Goal: Task Accomplishment & Management: Manage account settings

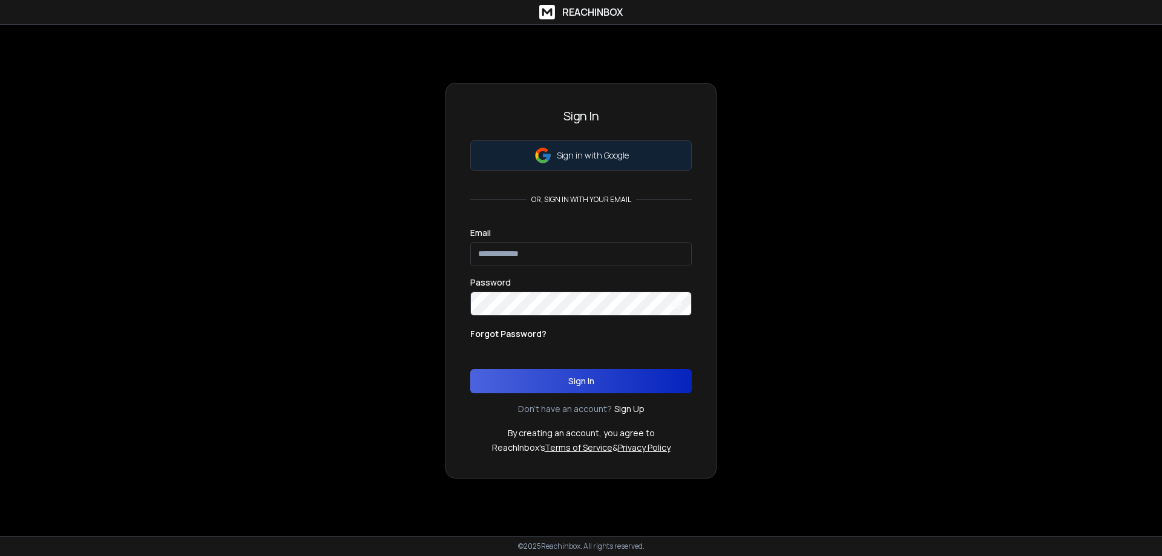
click at [501, 151] on button "Sign in with Google" at bounding box center [581, 155] width 222 height 30
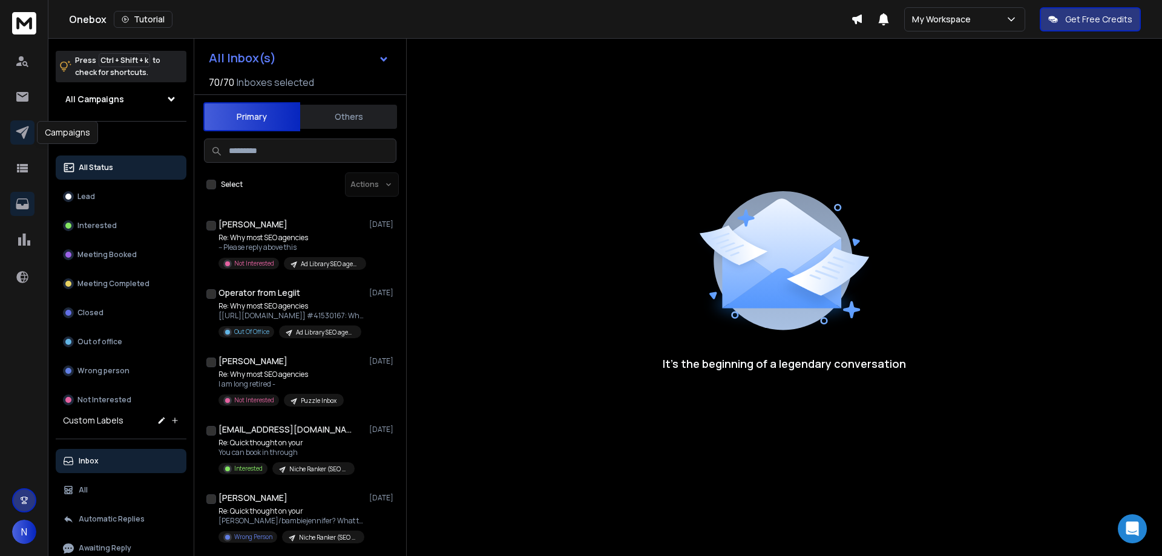
click at [17, 133] on icon at bounding box center [22, 132] width 15 height 15
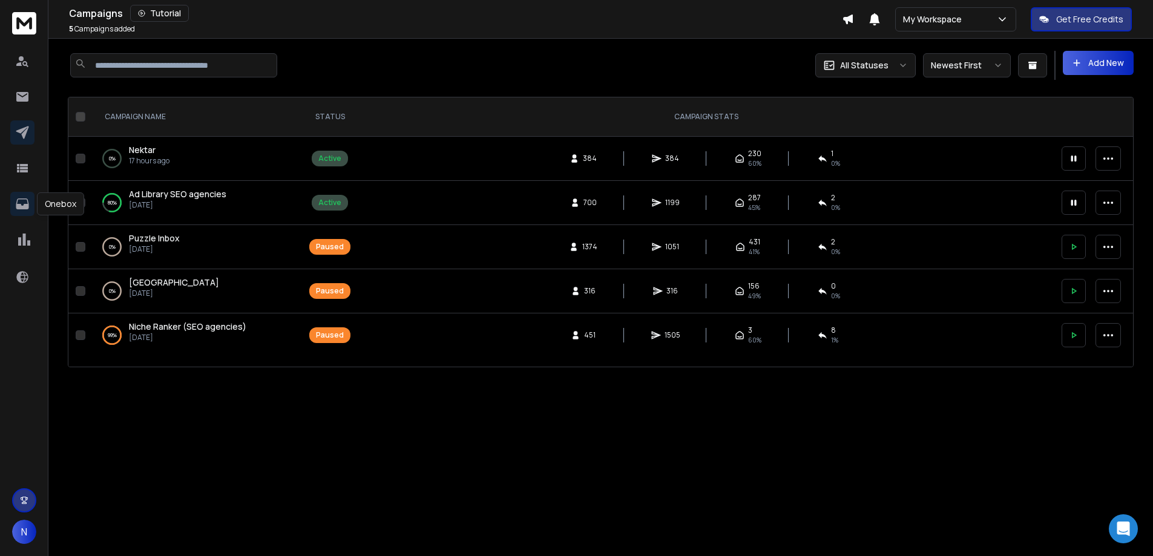
click at [22, 203] on icon at bounding box center [22, 204] width 15 height 15
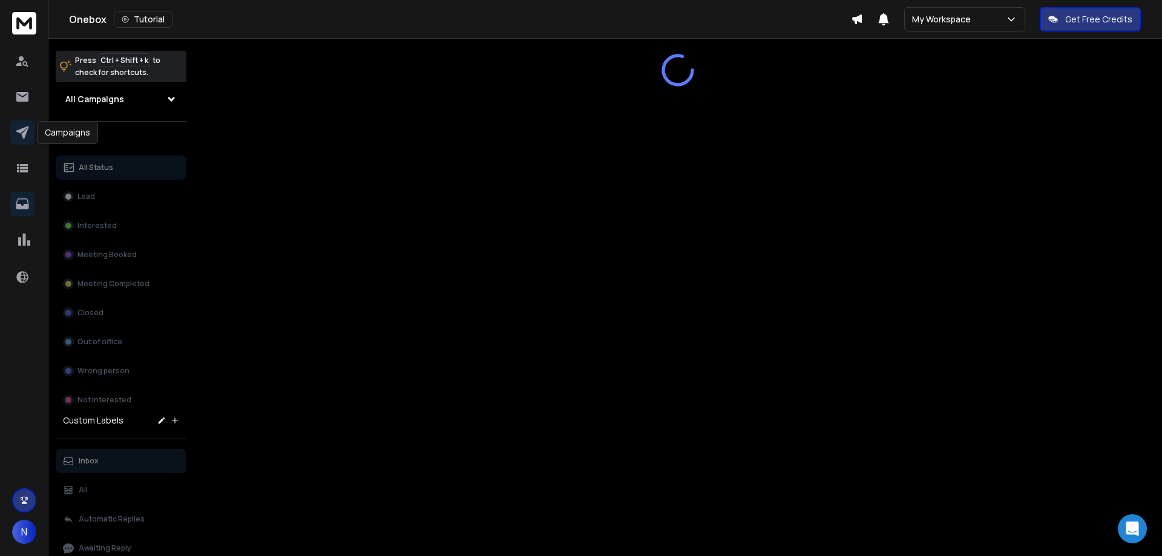
click at [13, 127] on link at bounding box center [22, 132] width 24 height 24
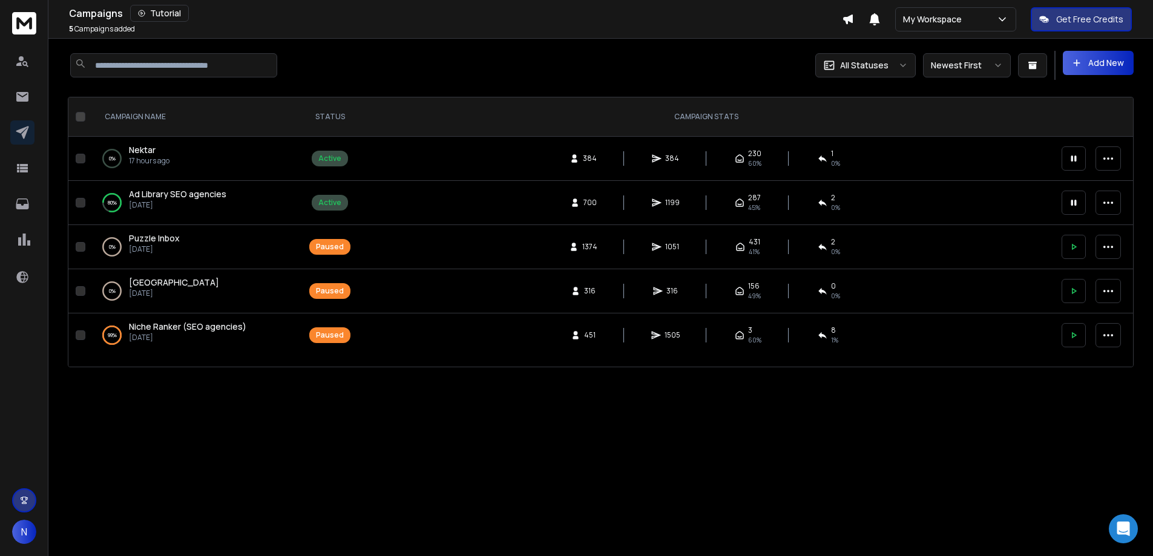
click at [263, 156] on div "0 % Nektar 17 hours ago" at bounding box center [196, 158] width 188 height 29
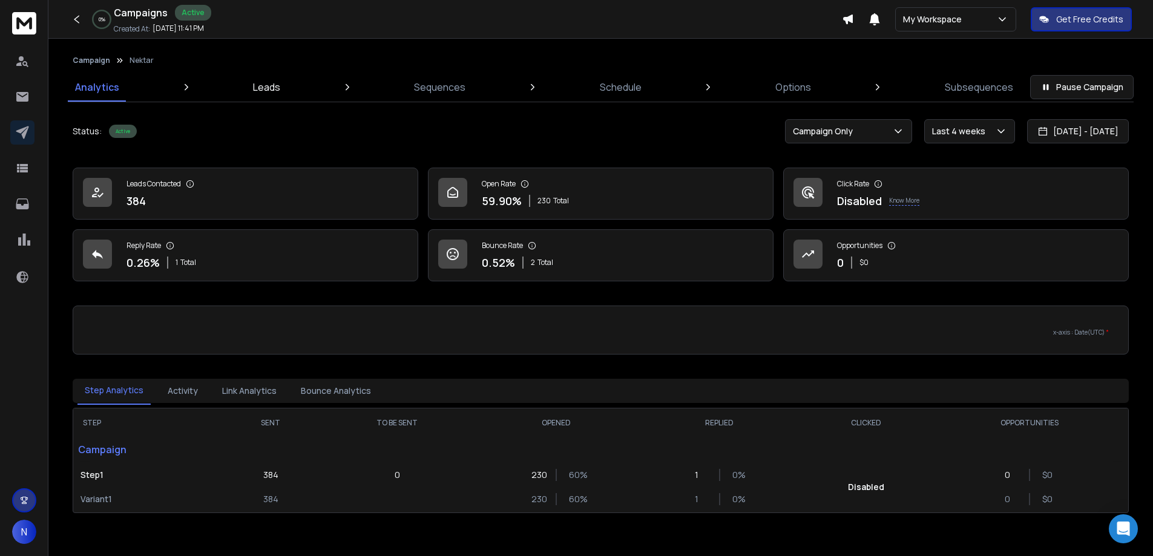
click at [266, 64] on div "Campaign Nektar" at bounding box center [601, 61] width 1056 height 10
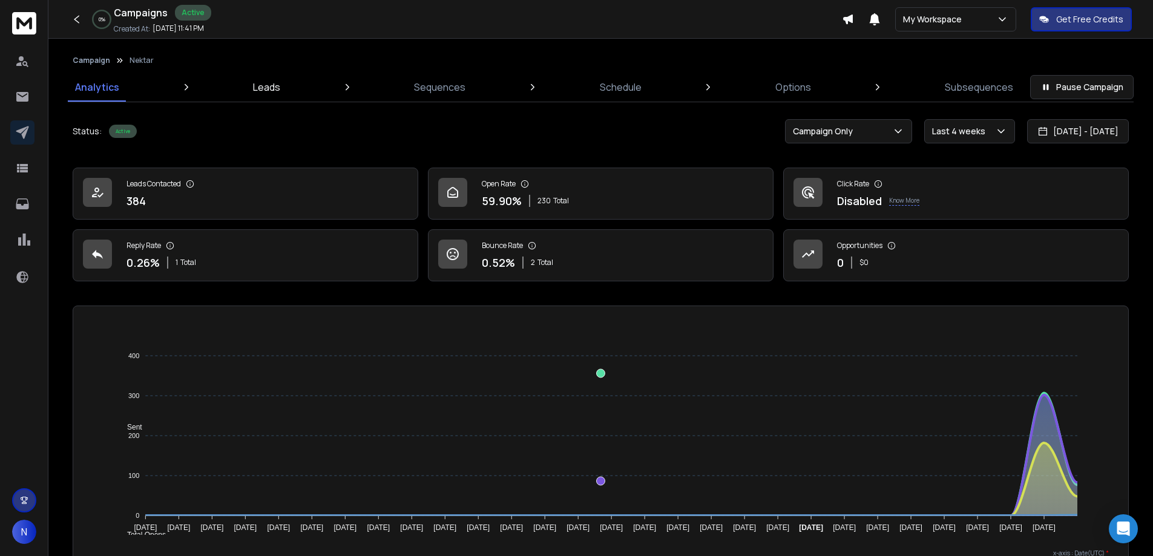
click at [268, 82] on p "Leads" at bounding box center [266, 87] width 27 height 15
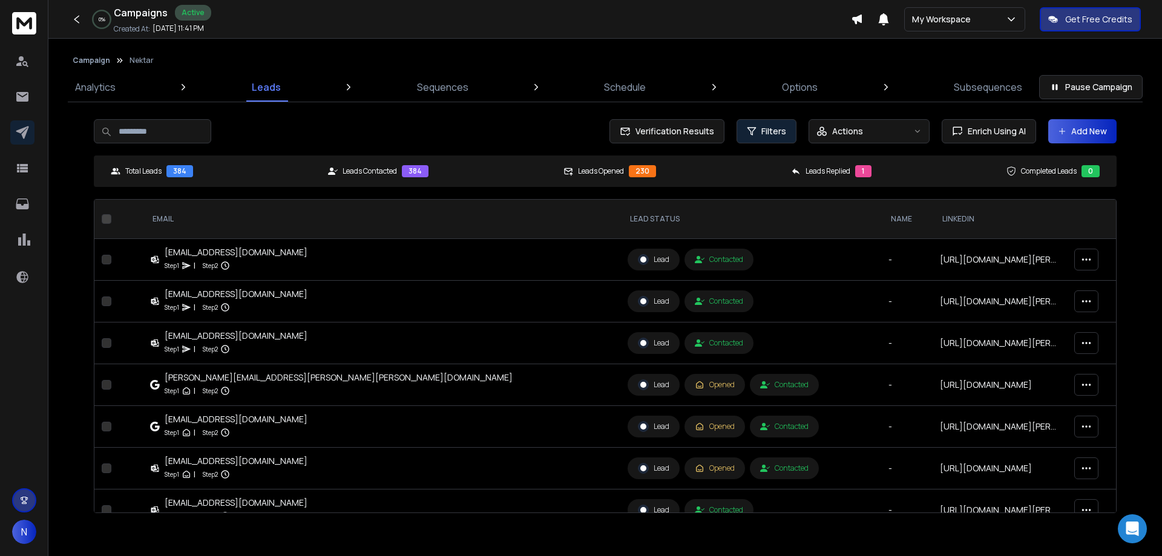
click at [751, 131] on polygon "button" at bounding box center [752, 131] width 8 height 7
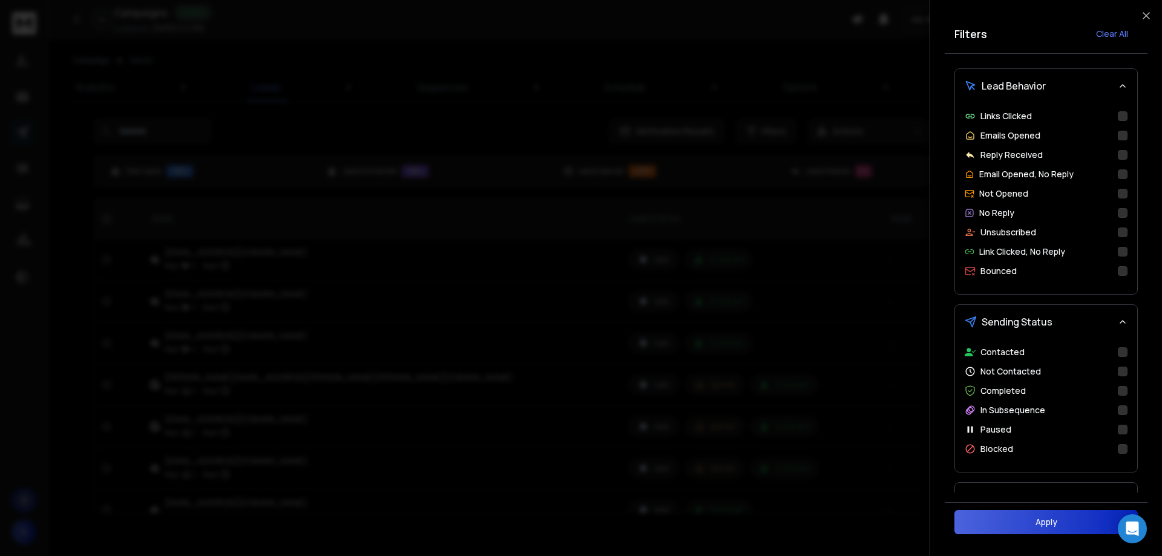
click at [1013, 155] on p "Reply Received" at bounding box center [1012, 155] width 62 height 12
click at [1118, 155] on button "Reply Received" at bounding box center [1123, 155] width 10 height 10
click at [1010, 527] on button "Apply" at bounding box center [1046, 522] width 183 height 24
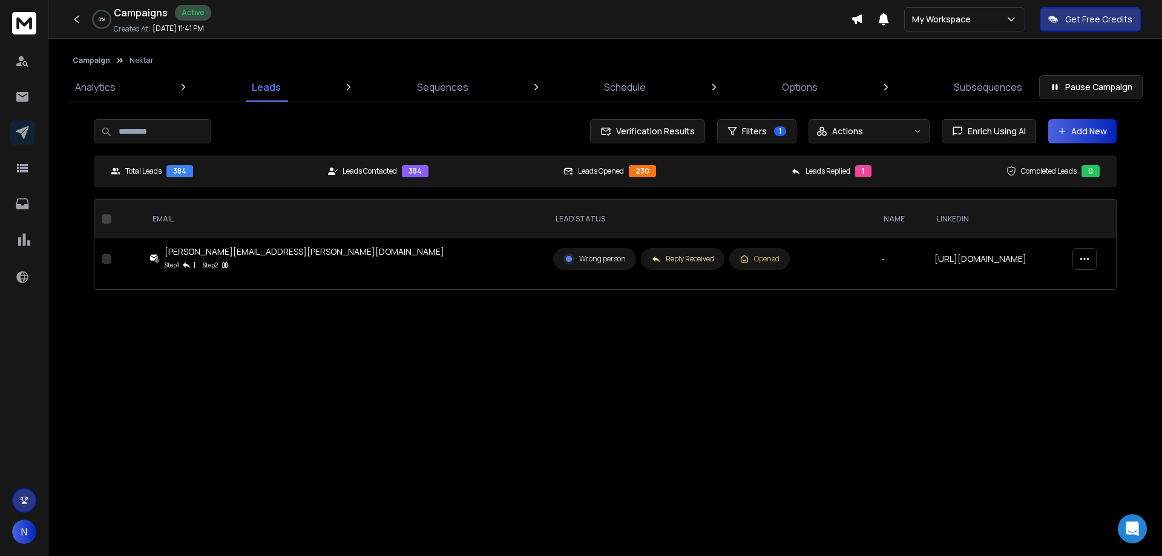
click at [733, 259] on div "Wrong person Reply Received Opened" at bounding box center [710, 259] width 314 height 22
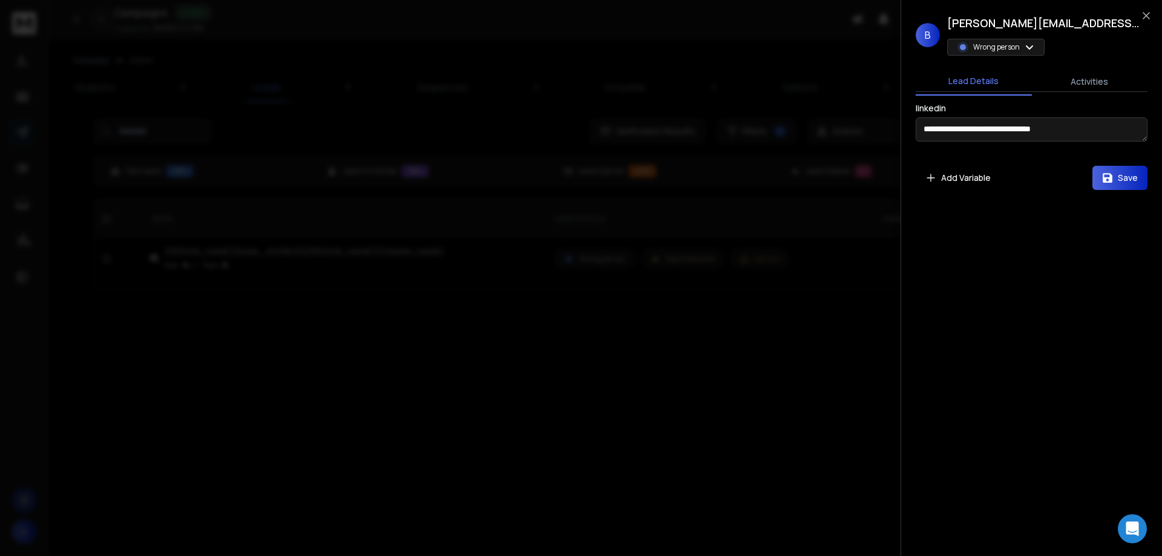
click at [1094, 83] on button "Activities" at bounding box center [1090, 81] width 116 height 27
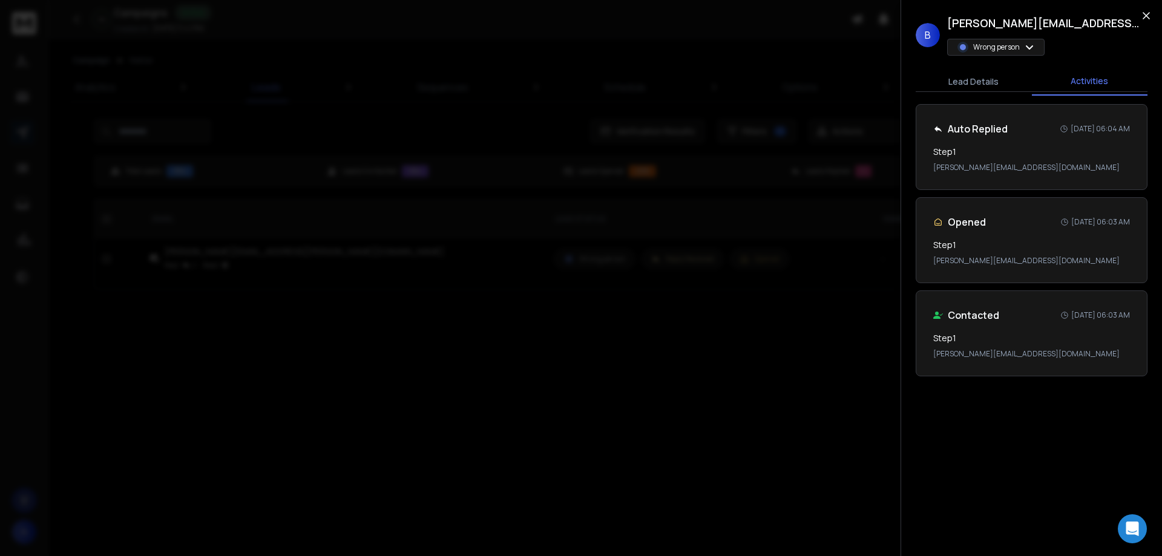
click at [1150, 17] on icon "button" at bounding box center [1147, 16] width 12 height 12
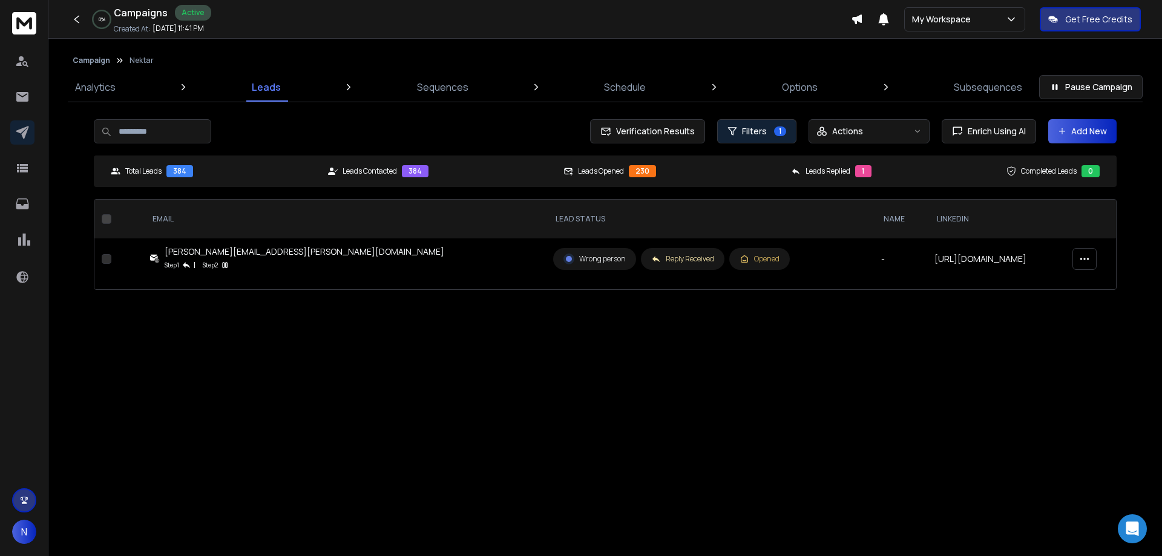
click at [767, 125] on button "Filters 1" at bounding box center [756, 131] width 79 height 24
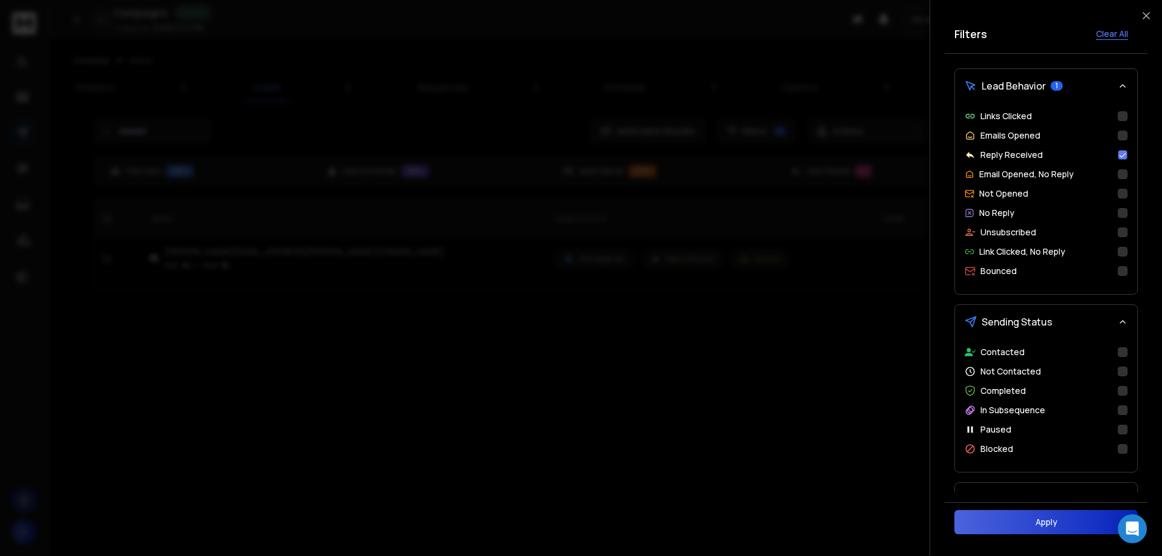
click at [1100, 29] on button "Clear All" at bounding box center [1112, 34] width 51 height 24
click at [1055, 528] on button "Apply" at bounding box center [1046, 522] width 183 height 24
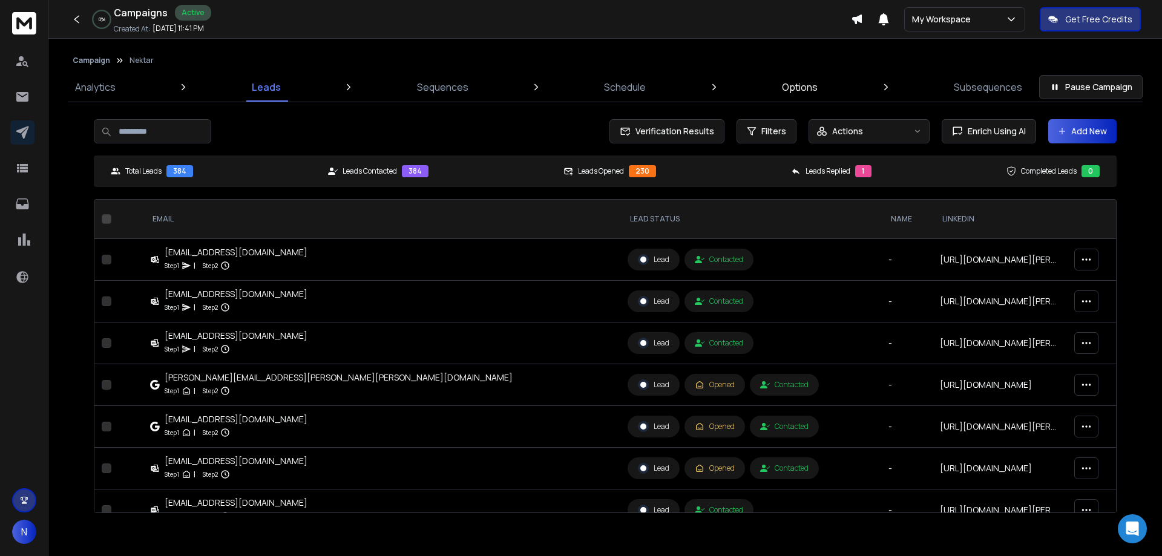
click at [808, 82] on p "Options" at bounding box center [800, 87] width 36 height 15
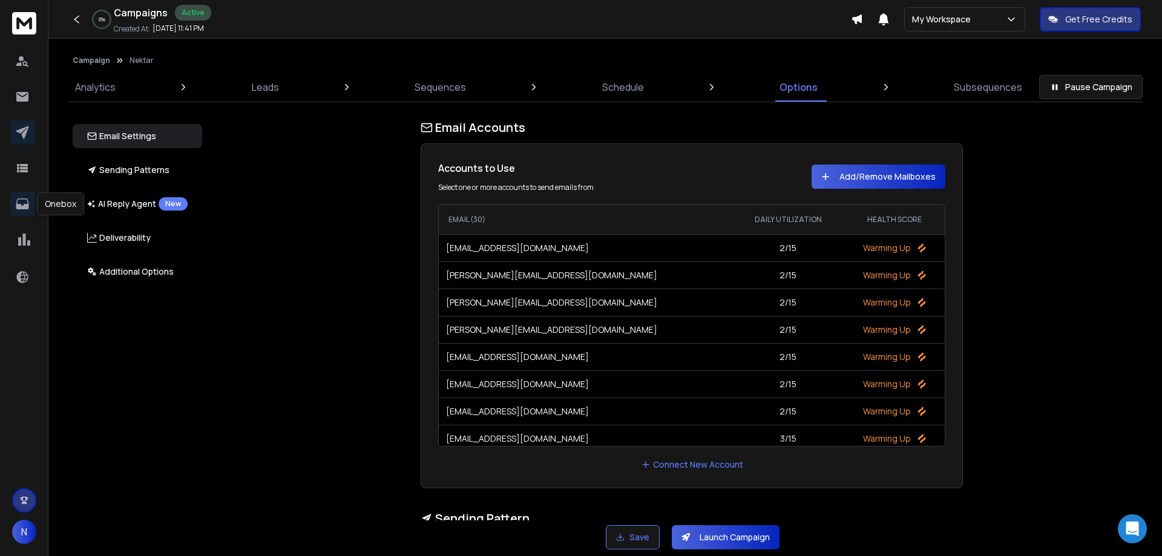
click at [15, 202] on icon at bounding box center [22, 204] width 15 height 15
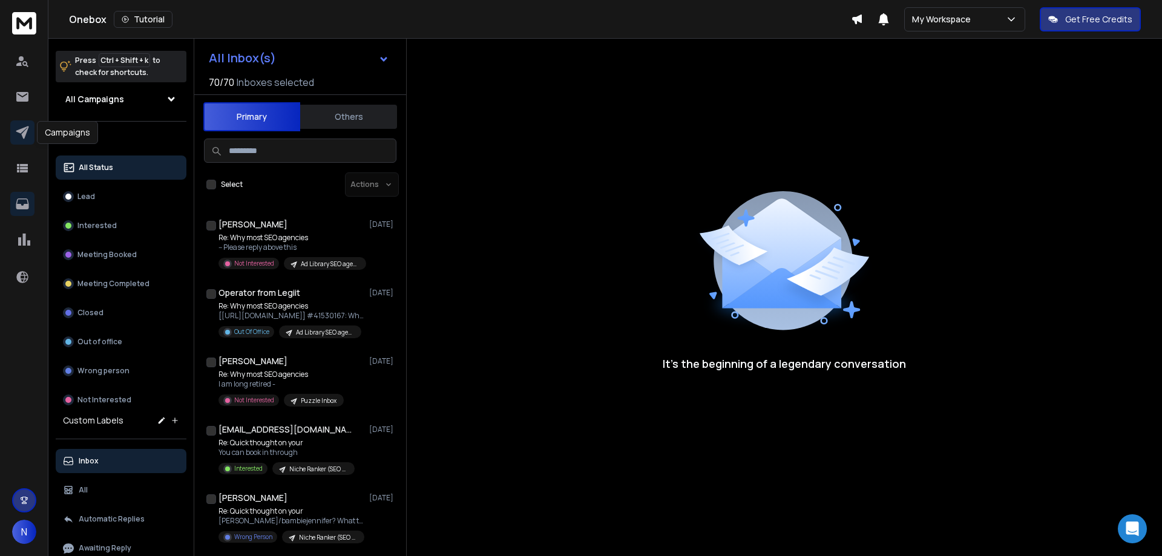
click at [16, 142] on link at bounding box center [22, 132] width 24 height 24
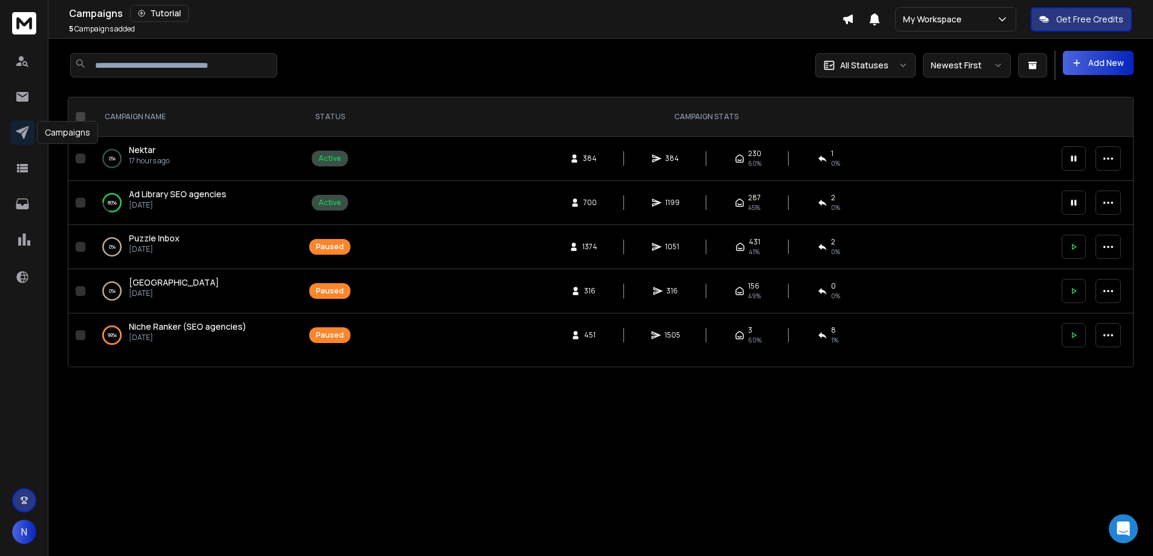
click at [527, 30] on div "5 Campaigns added" at bounding box center [455, 29] width 773 height 10
